Goal: Task Accomplishment & Management: Manage account settings

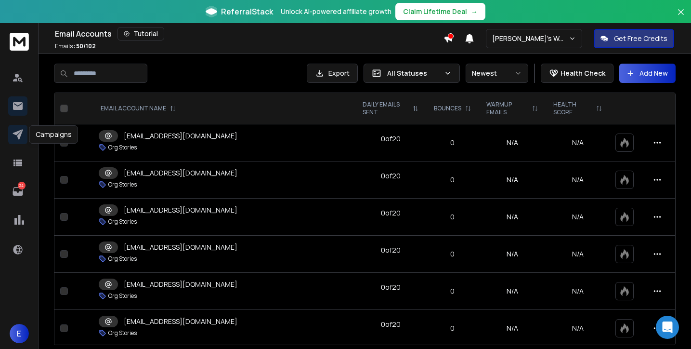
click at [14, 134] on icon at bounding box center [18, 135] width 10 height 10
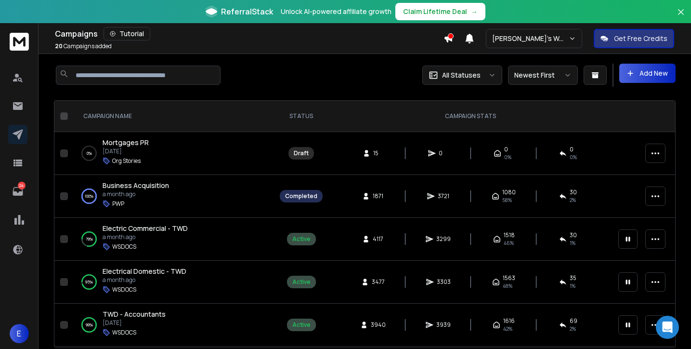
click at [135, 154] on p "[DATE]" at bounding box center [126, 151] width 46 height 8
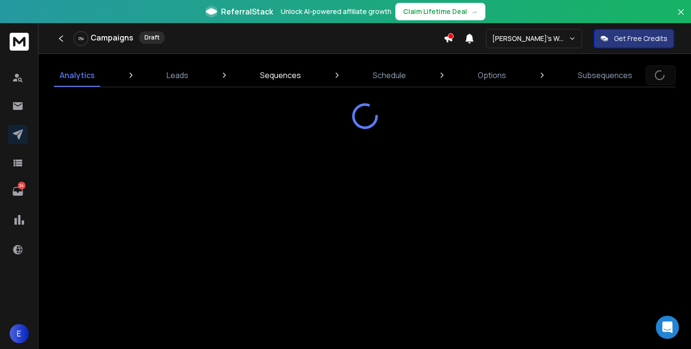
click at [295, 82] on link "Sequences" at bounding box center [280, 75] width 52 height 23
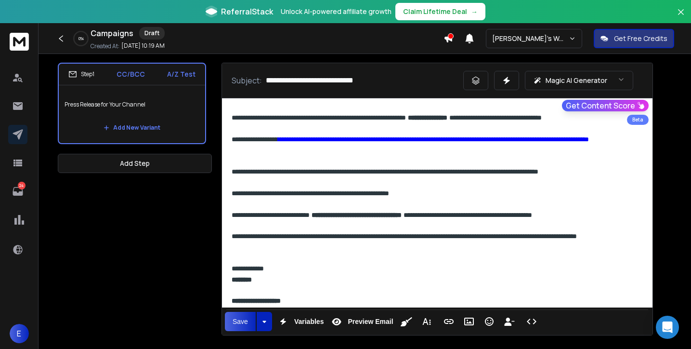
scroll to position [27, 0]
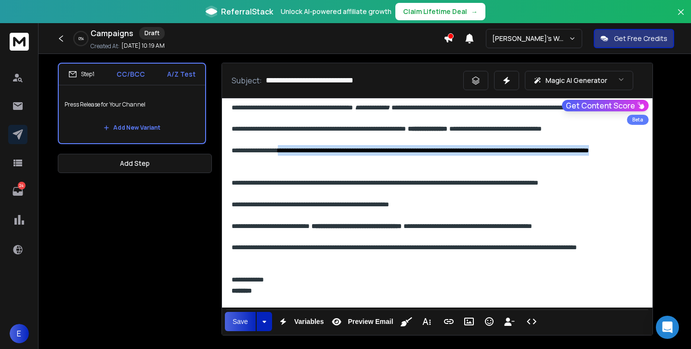
drag, startPoint x: 438, startPoint y: 159, endPoint x: 283, endPoint y: 148, distance: 155.4
click at [283, 148] on div "**********" at bounding box center [434, 156] width 404 height 22
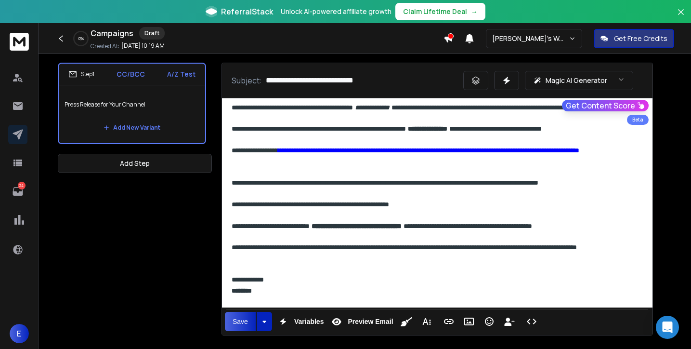
click at [132, 278] on div "Step 1 CC/BCC A/Z Test Press Release for Your Channel Add New Variant Add Step" at bounding box center [135, 199] width 154 height 273
click at [297, 85] on input "**********" at bounding box center [360, 81] width 188 height 12
click at [410, 85] on input "**********" at bounding box center [360, 81] width 188 height 12
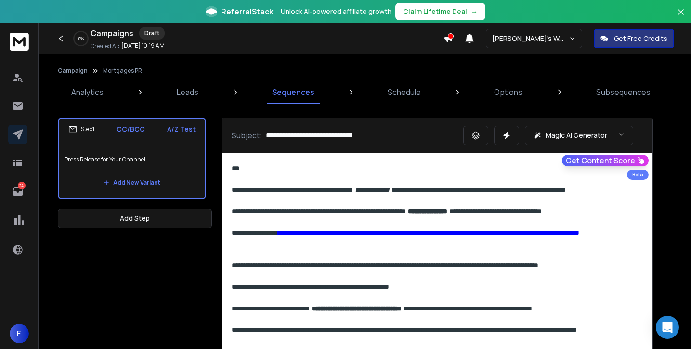
scroll to position [0, 0]
click at [417, 98] on link "Schedule" at bounding box center [404, 92] width 45 height 23
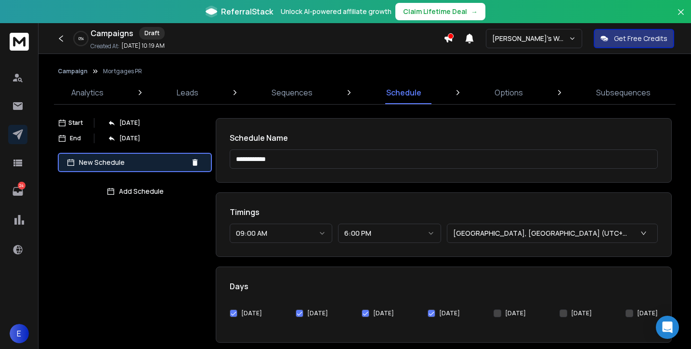
scroll to position [2, 0]
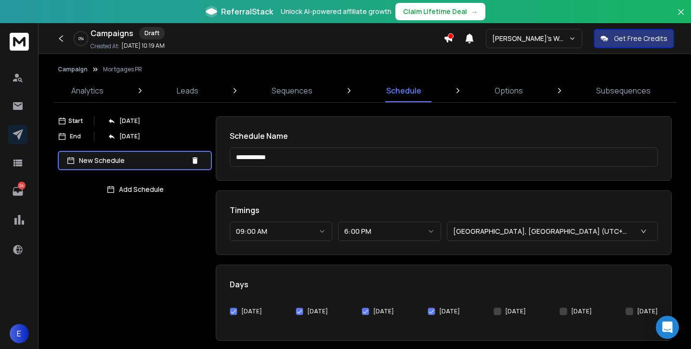
click at [140, 118] on p "[DATE]" at bounding box center [129, 121] width 21 height 8
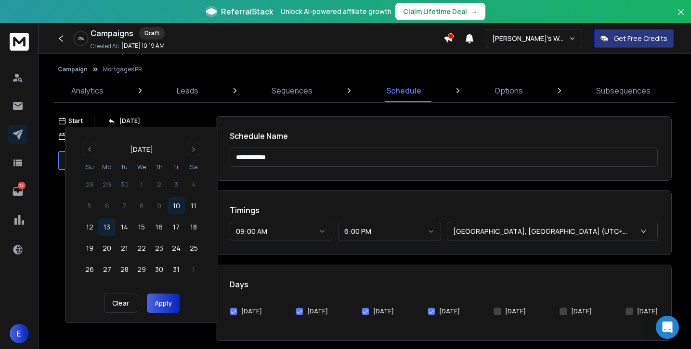
click at [107, 227] on button "13" at bounding box center [106, 226] width 17 height 17
click at [159, 300] on button "Apply" at bounding box center [163, 302] width 33 height 19
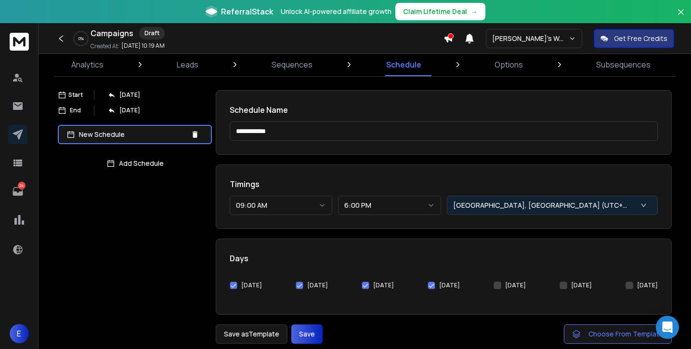
scroll to position [36, 0]
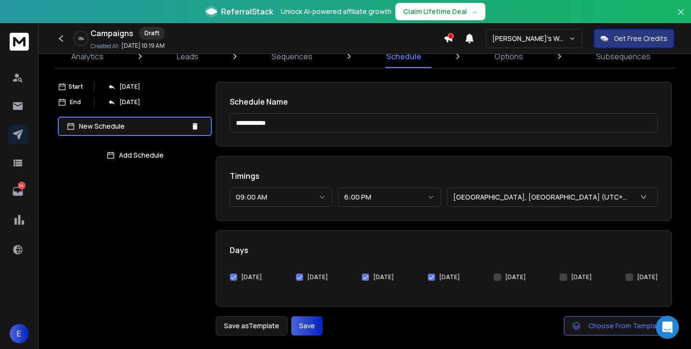
click at [304, 328] on button "Save" at bounding box center [306, 325] width 31 height 19
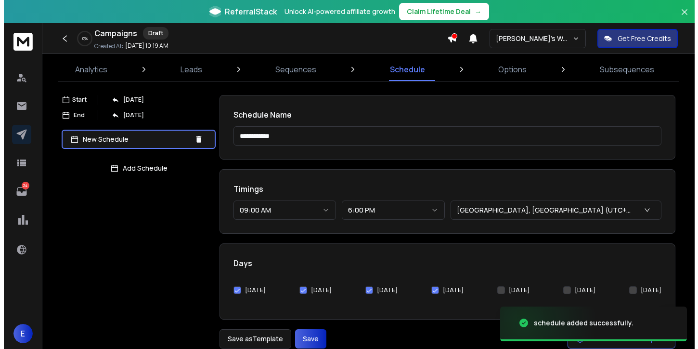
scroll to position [0, 0]
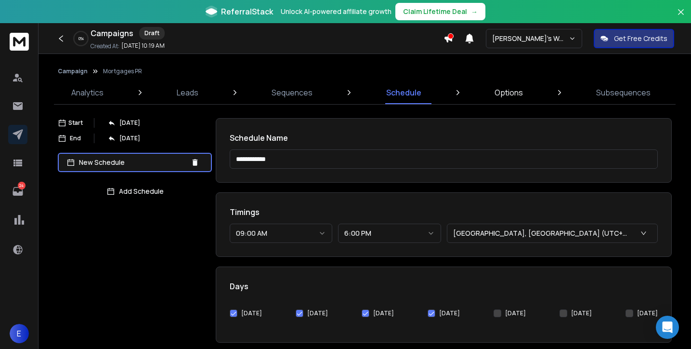
click at [521, 95] on p "Options" at bounding box center [509, 93] width 28 height 12
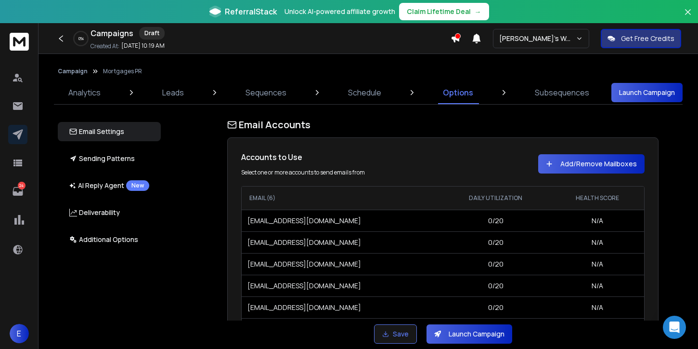
click at [636, 92] on button "Launch Campaign" at bounding box center [647, 92] width 71 height 19
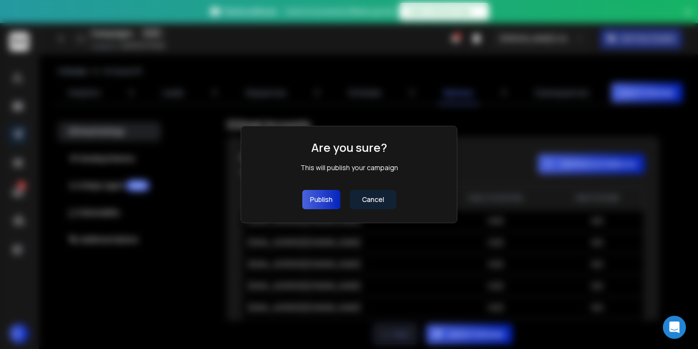
click at [315, 200] on button "Publish" at bounding box center [321, 199] width 38 height 19
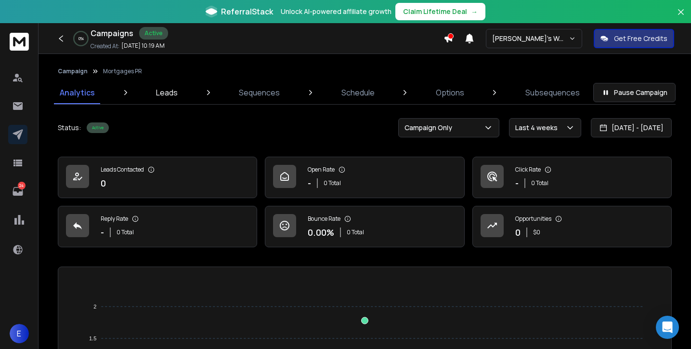
click at [163, 94] on p "Leads" at bounding box center [167, 93] width 22 height 12
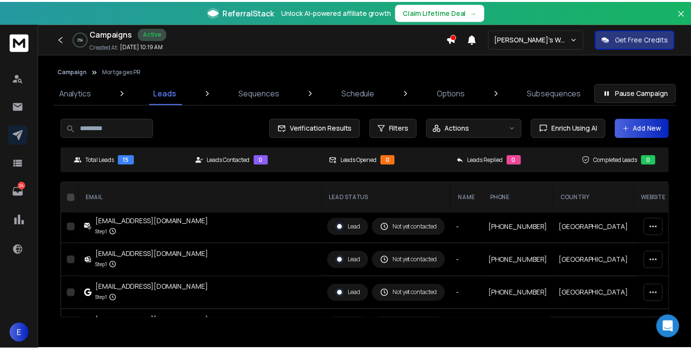
scroll to position [408, 0]
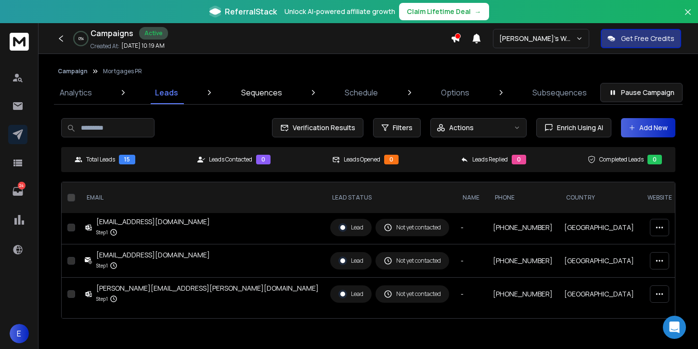
click at [264, 100] on link "Sequences" at bounding box center [261, 92] width 52 height 23
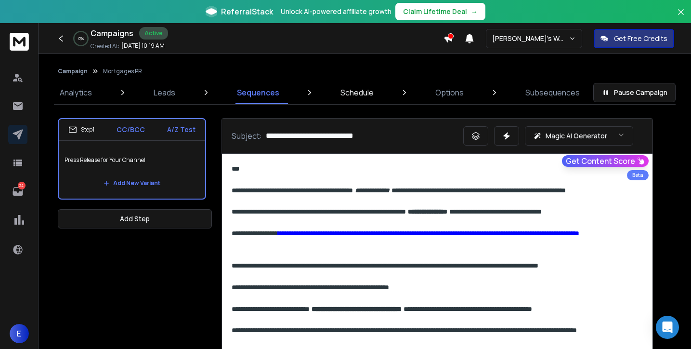
click at [363, 97] on p "Schedule" at bounding box center [356, 93] width 33 height 12
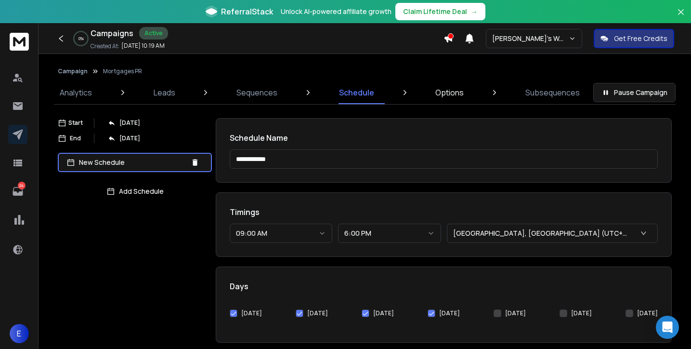
click at [445, 90] on p "Options" at bounding box center [449, 93] width 28 height 12
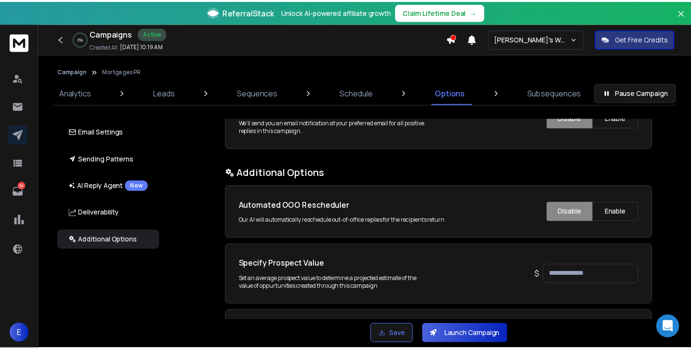
scroll to position [1717, 0]
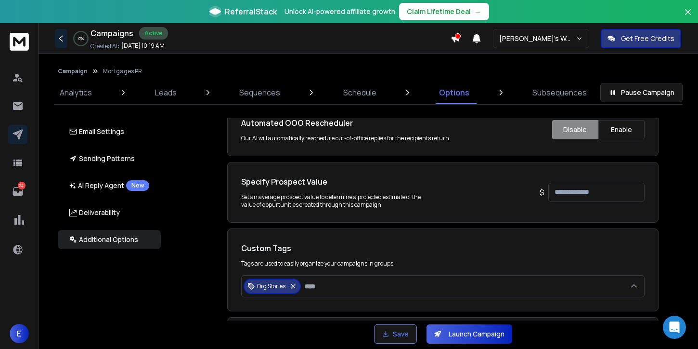
click at [57, 37] on icon at bounding box center [61, 38] width 9 height 9
